Goal: Task Accomplishment & Management: Manage account settings

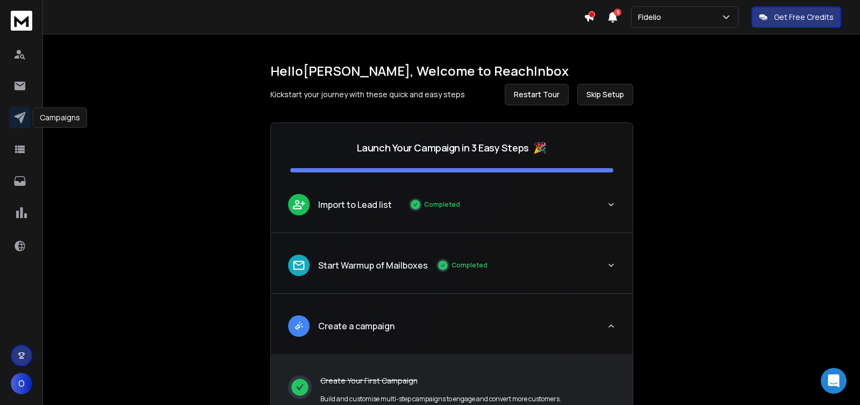
click at [28, 122] on link at bounding box center [19, 117] width 21 height 21
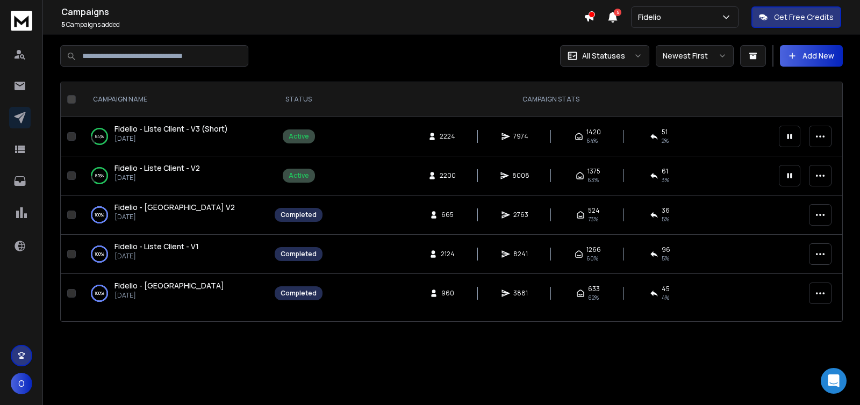
click at [807, 57] on button "Add New" at bounding box center [811, 55] width 63 height 21
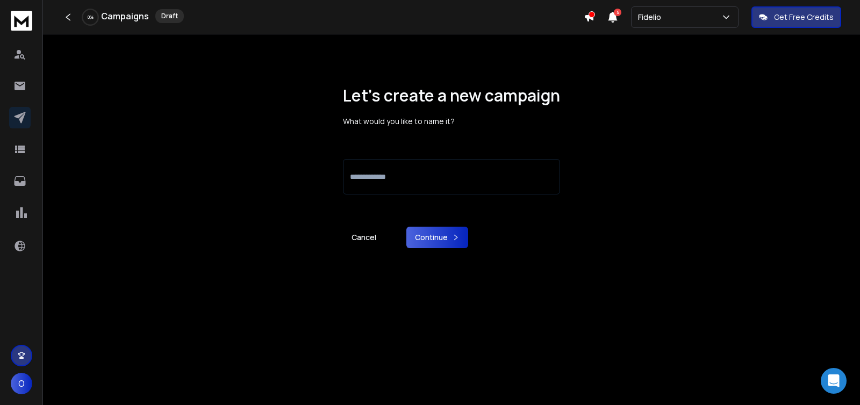
click at [414, 185] on input at bounding box center [451, 176] width 217 height 35
type input "****"
click at [423, 236] on button "Continue" at bounding box center [437, 237] width 62 height 21
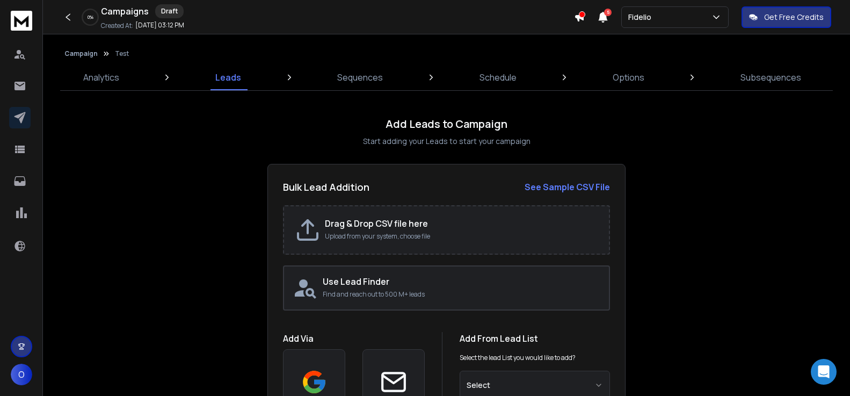
click at [19, 24] on img at bounding box center [21, 21] width 21 height 20
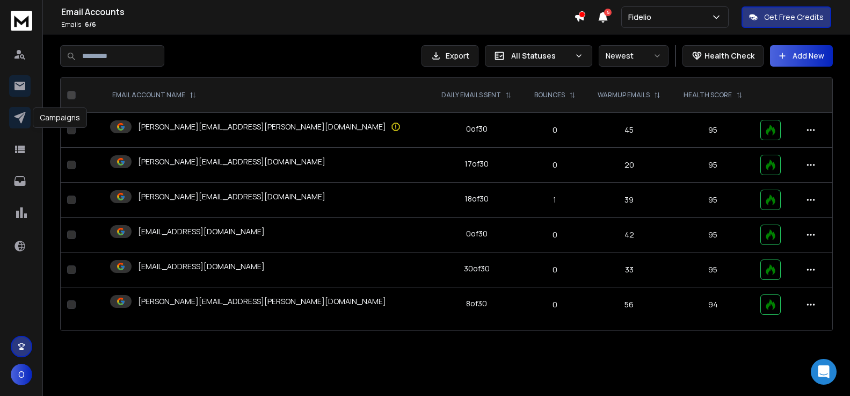
click at [18, 118] on icon at bounding box center [19, 117] width 11 height 11
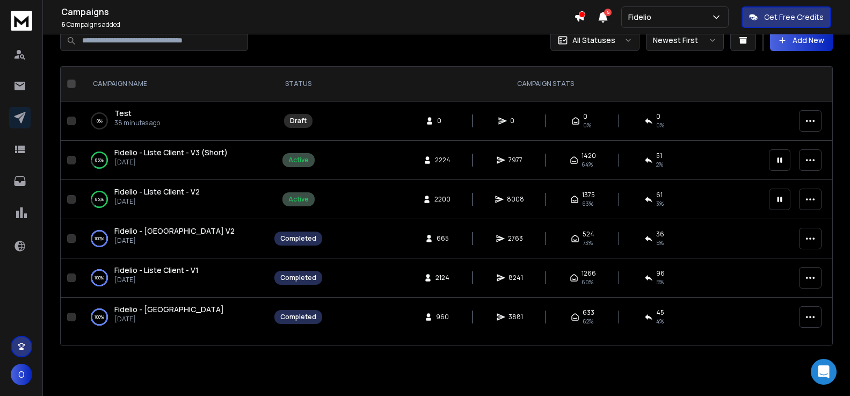
scroll to position [17, 0]
click at [155, 188] on span "Fidelio - Liste Client - V2" at bounding box center [156, 190] width 85 height 10
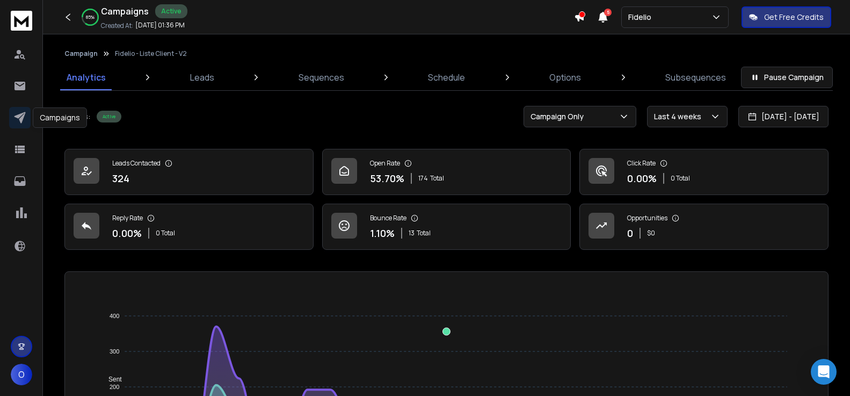
click at [21, 117] on icon at bounding box center [19, 117] width 11 height 11
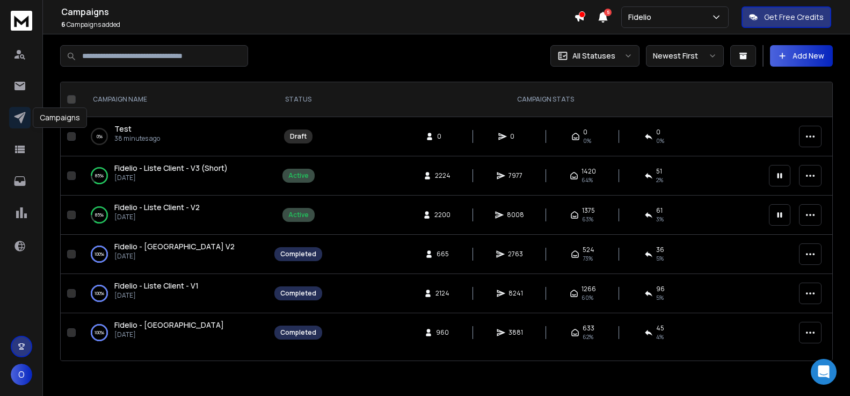
click at [810, 133] on icon "button" at bounding box center [810, 136] width 11 height 11
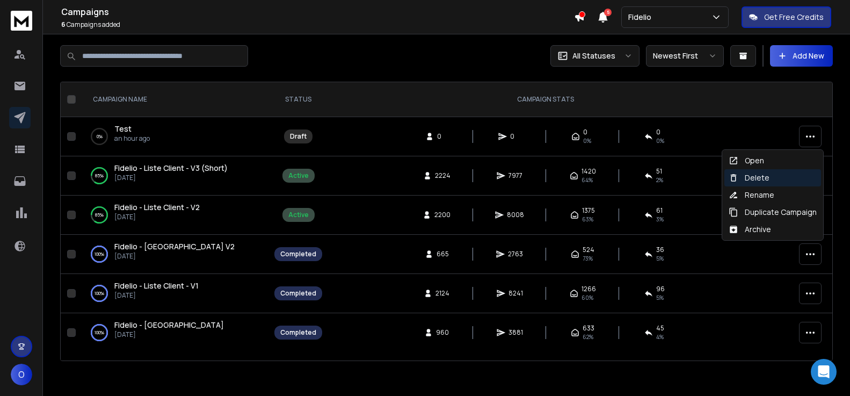
click at [759, 179] on div "Delete" at bounding box center [749, 177] width 41 height 11
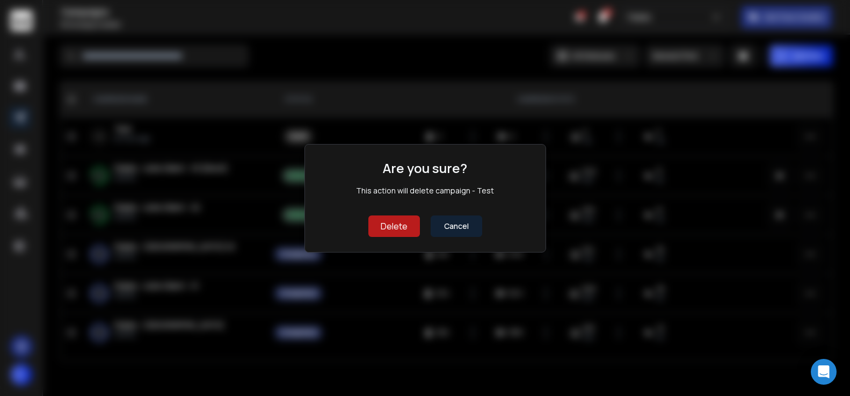
click at [390, 223] on button "Delete" at bounding box center [395, 225] width 52 height 21
